Goal: Navigation & Orientation: Find specific page/section

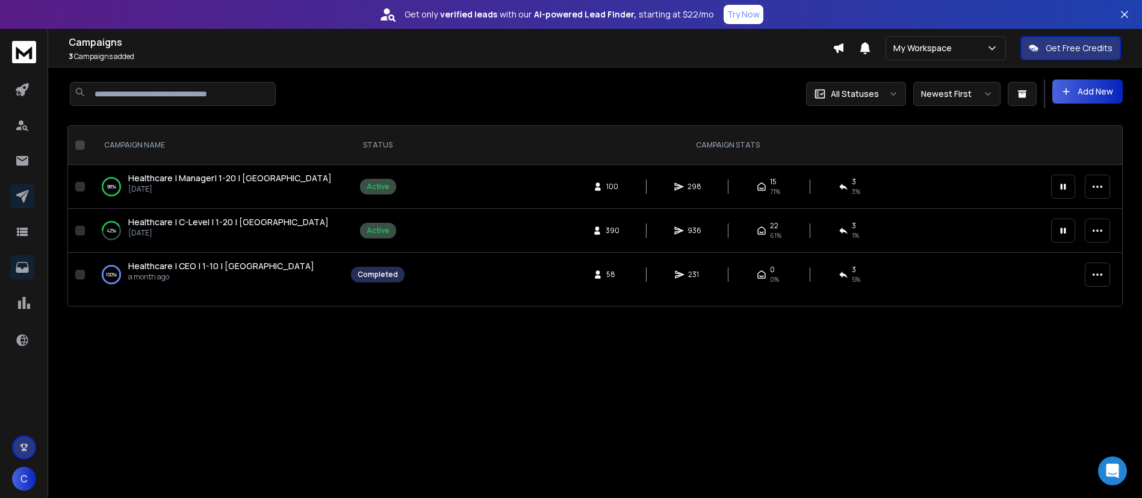
click at [30, 269] on link at bounding box center [22, 267] width 24 height 24
click at [16, 264] on icon at bounding box center [22, 267] width 14 height 14
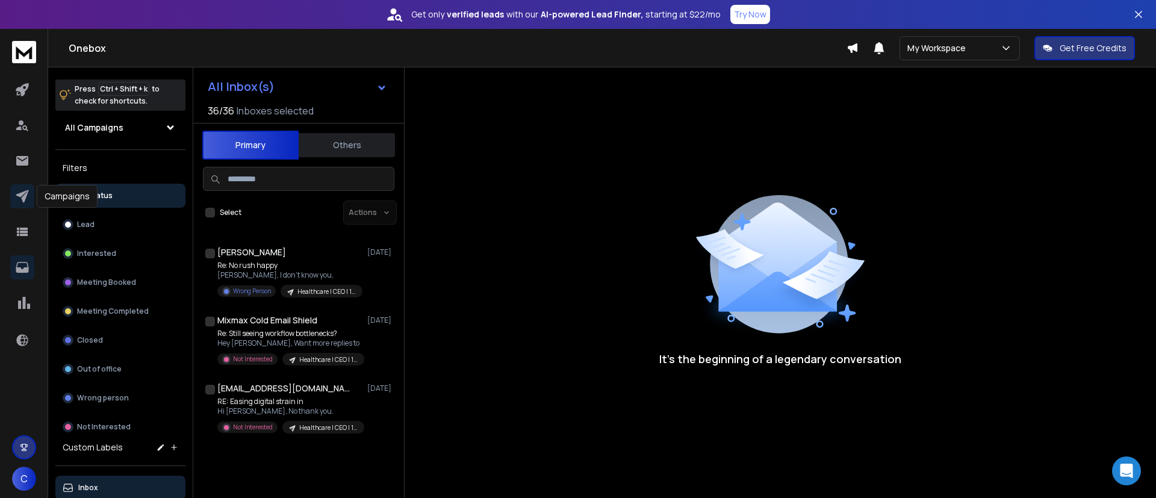
click at [19, 188] on link at bounding box center [22, 196] width 24 height 24
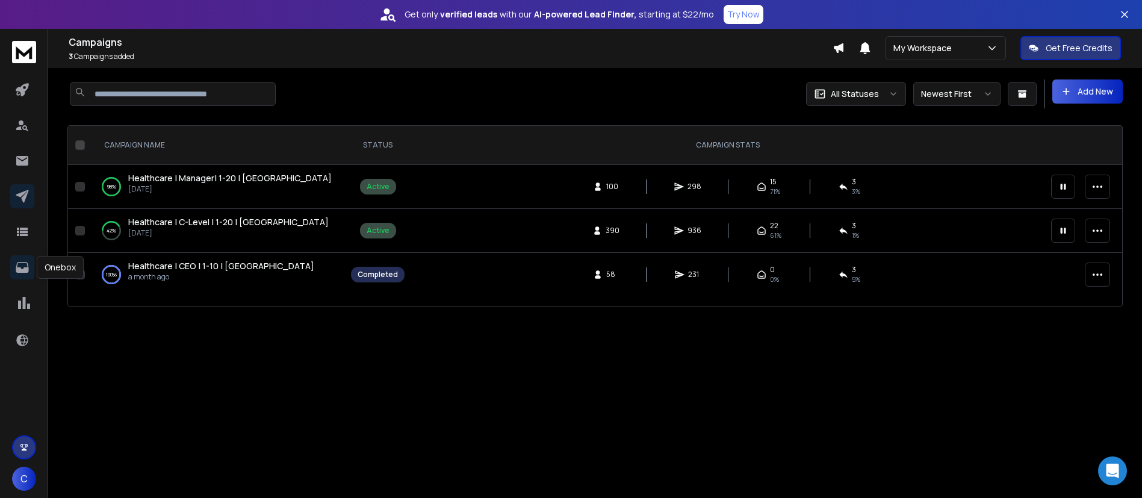
click at [30, 258] on link at bounding box center [22, 267] width 24 height 24
